Goal: Task Accomplishment & Management: Manage account settings

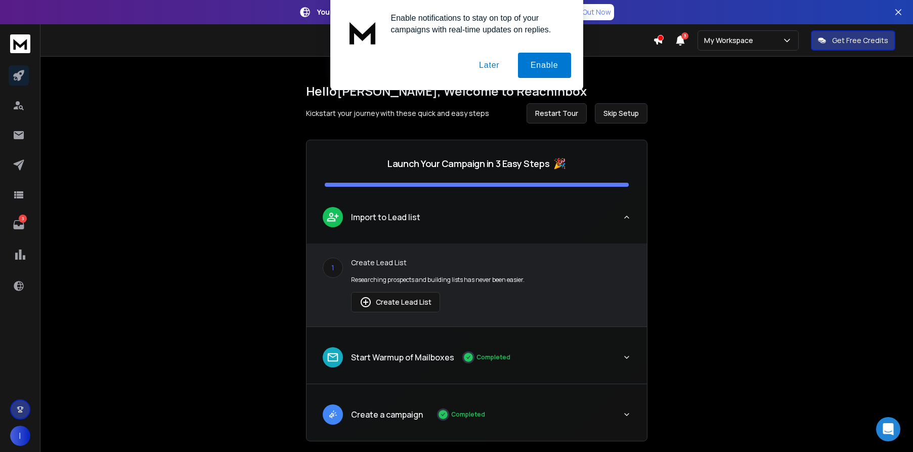
click at [500, 63] on button "Later" at bounding box center [490, 65] width 46 height 25
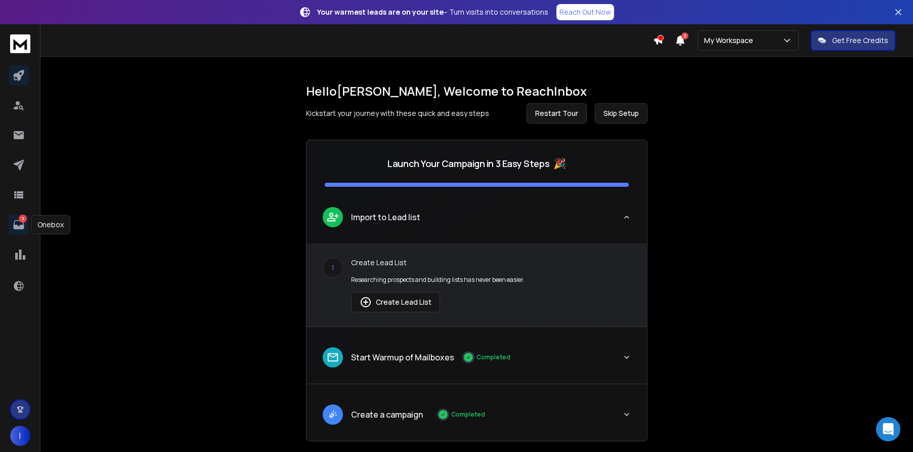
click at [22, 221] on p "3" at bounding box center [23, 219] width 8 height 8
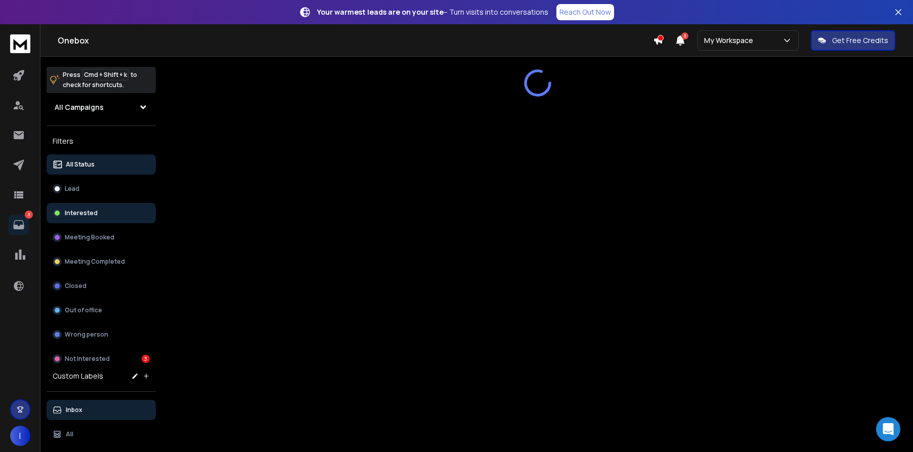
click at [114, 211] on div "All Status Lead Interested Meeting Booked Meeting Completed Closed Out of offic…" at bounding box center [101, 261] width 109 height 215
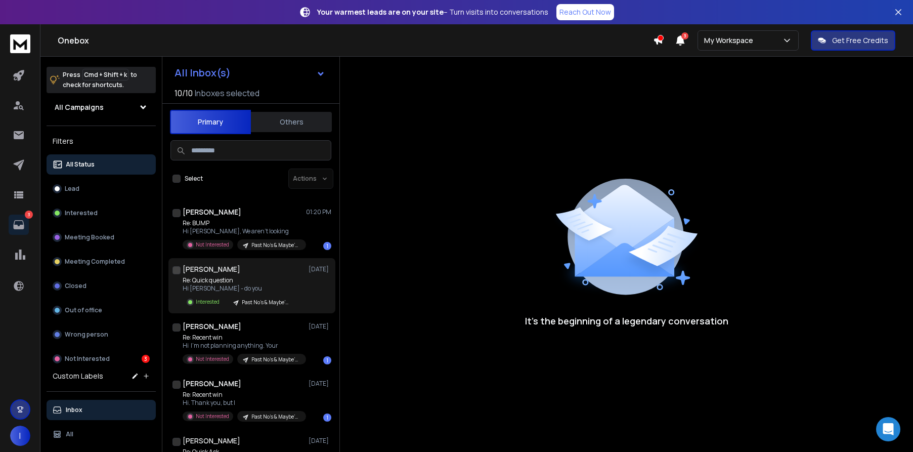
click at [209, 272] on h1 "[PERSON_NAME]" at bounding box center [212, 269] width 58 height 10
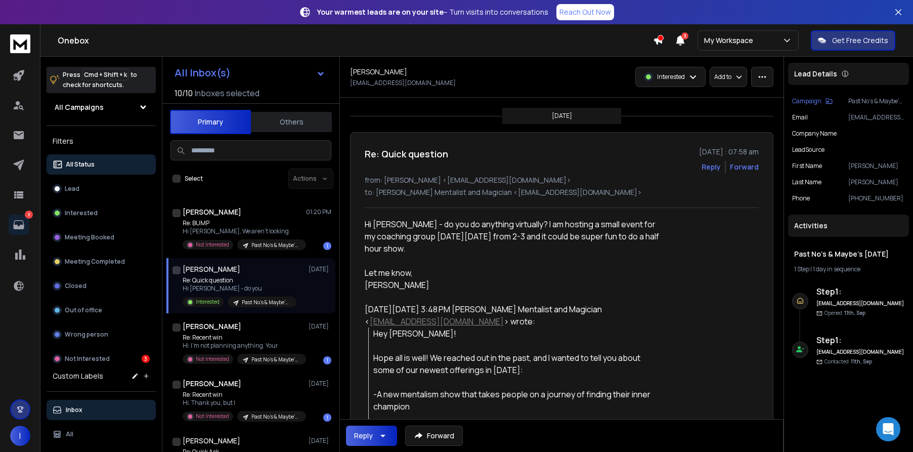
click at [391, 179] on p "from: [PERSON_NAME] <[EMAIL_ADDRESS][DOMAIN_NAME]>" at bounding box center [562, 180] width 394 height 10
drag, startPoint x: 391, startPoint y: 179, endPoint x: 419, endPoint y: 180, distance: 27.8
click at [419, 180] on p "from: [PERSON_NAME] <[EMAIL_ADDRESS][DOMAIN_NAME]>" at bounding box center [562, 180] width 394 height 10
copy p "[PERSON_NAME]"
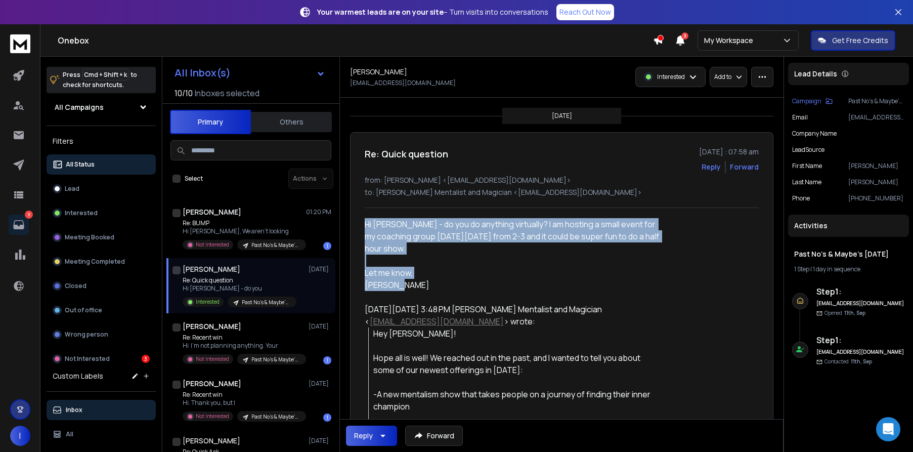
drag, startPoint x: 408, startPoint y: 280, endPoint x: 364, endPoint y: 226, distance: 70.5
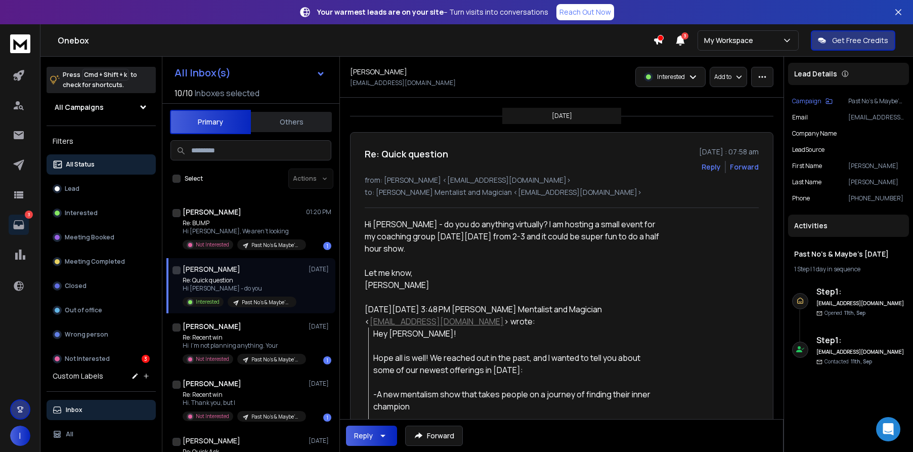
click at [400, 176] on p "from: [PERSON_NAME] <[EMAIL_ADDRESS][DOMAIN_NAME]>" at bounding box center [562, 180] width 394 height 10
drag, startPoint x: 400, startPoint y: 176, endPoint x: 416, endPoint y: 178, distance: 15.8
click at [416, 178] on p "from: [PERSON_NAME] <[EMAIL_ADDRESS][DOMAIN_NAME]>" at bounding box center [562, 180] width 394 height 10
copy p "[PERSON_NAME]"
click at [396, 233] on div "Hi [PERSON_NAME] - do you do anything virtually? I am hosting a small event for…" at bounding box center [512, 254] width 295 height 73
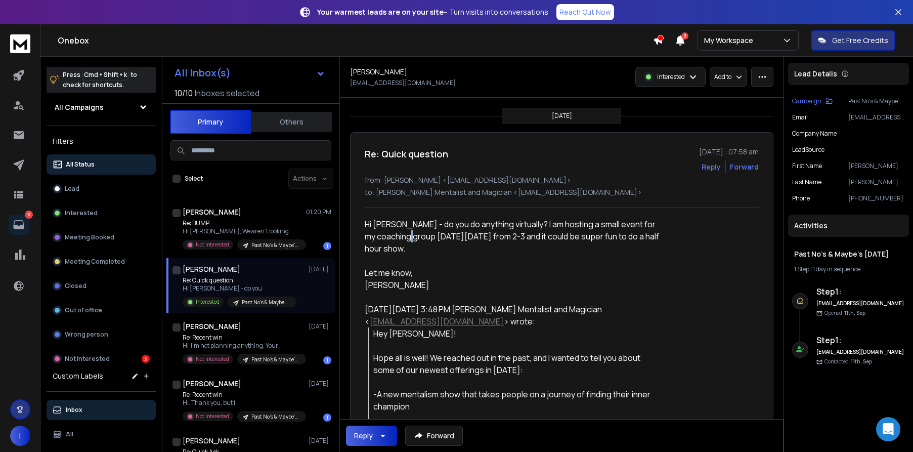
click at [396, 233] on div "Hi [PERSON_NAME] - do you do anything virtually? I am hosting a small event for…" at bounding box center [512, 254] width 295 height 73
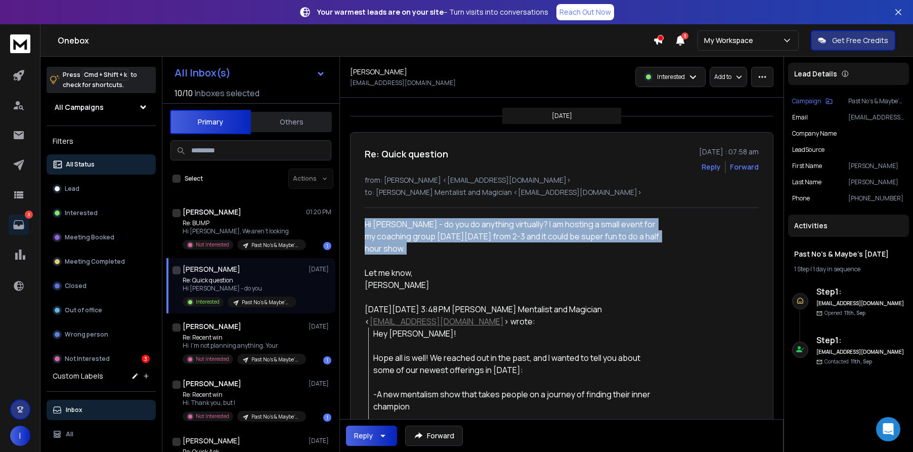
click at [396, 233] on div "Hi [PERSON_NAME] - do you do anything virtually? I am hosting a small event for…" at bounding box center [512, 254] width 295 height 73
copy div "Hi [PERSON_NAME] - do you do anything virtually? I am hosting a small event for…"
